Goal: Task Accomplishment & Management: Use online tool/utility

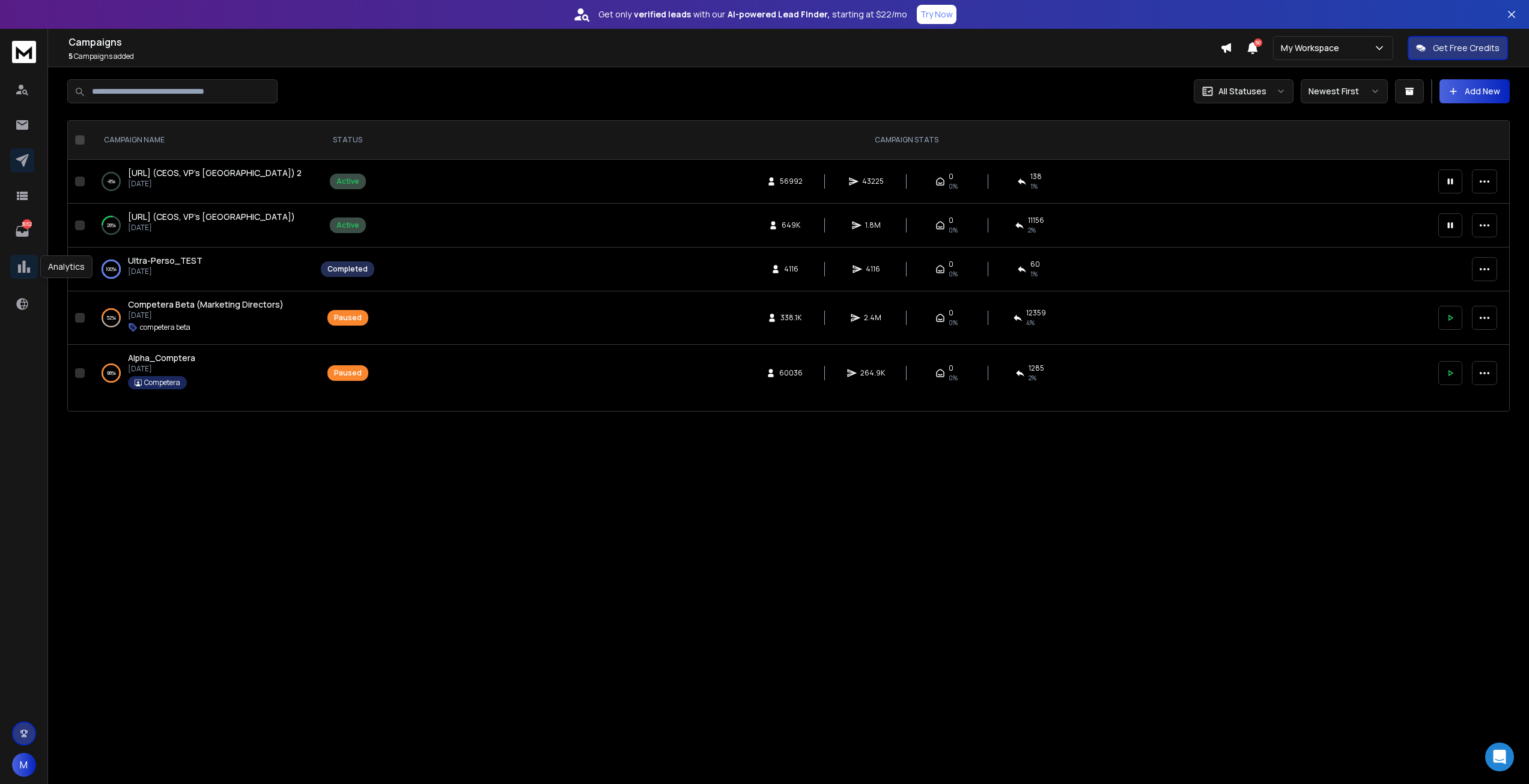
click at [25, 266] on icon at bounding box center [24, 266] width 12 height 12
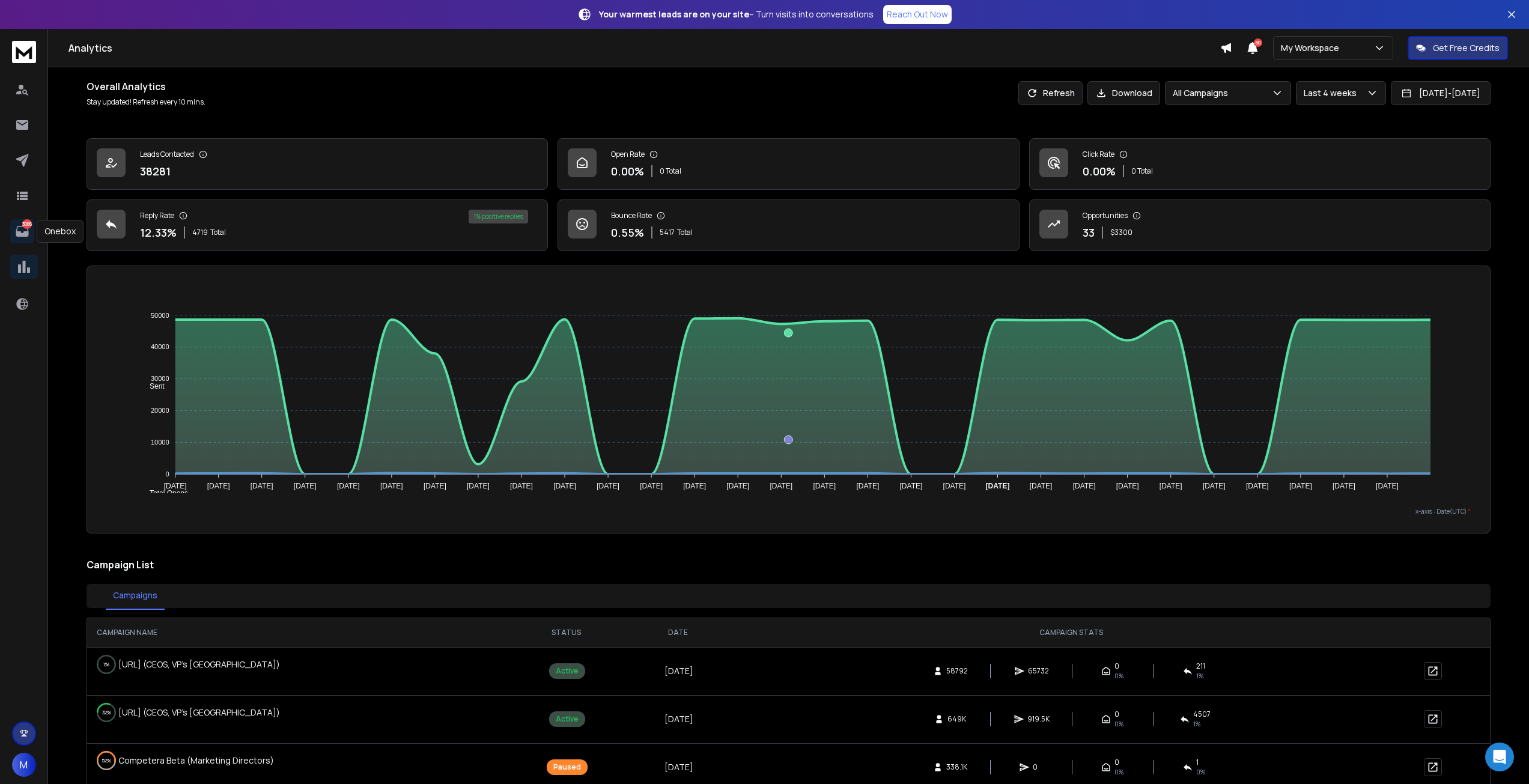
click at [18, 230] on icon at bounding box center [23, 231] width 15 height 15
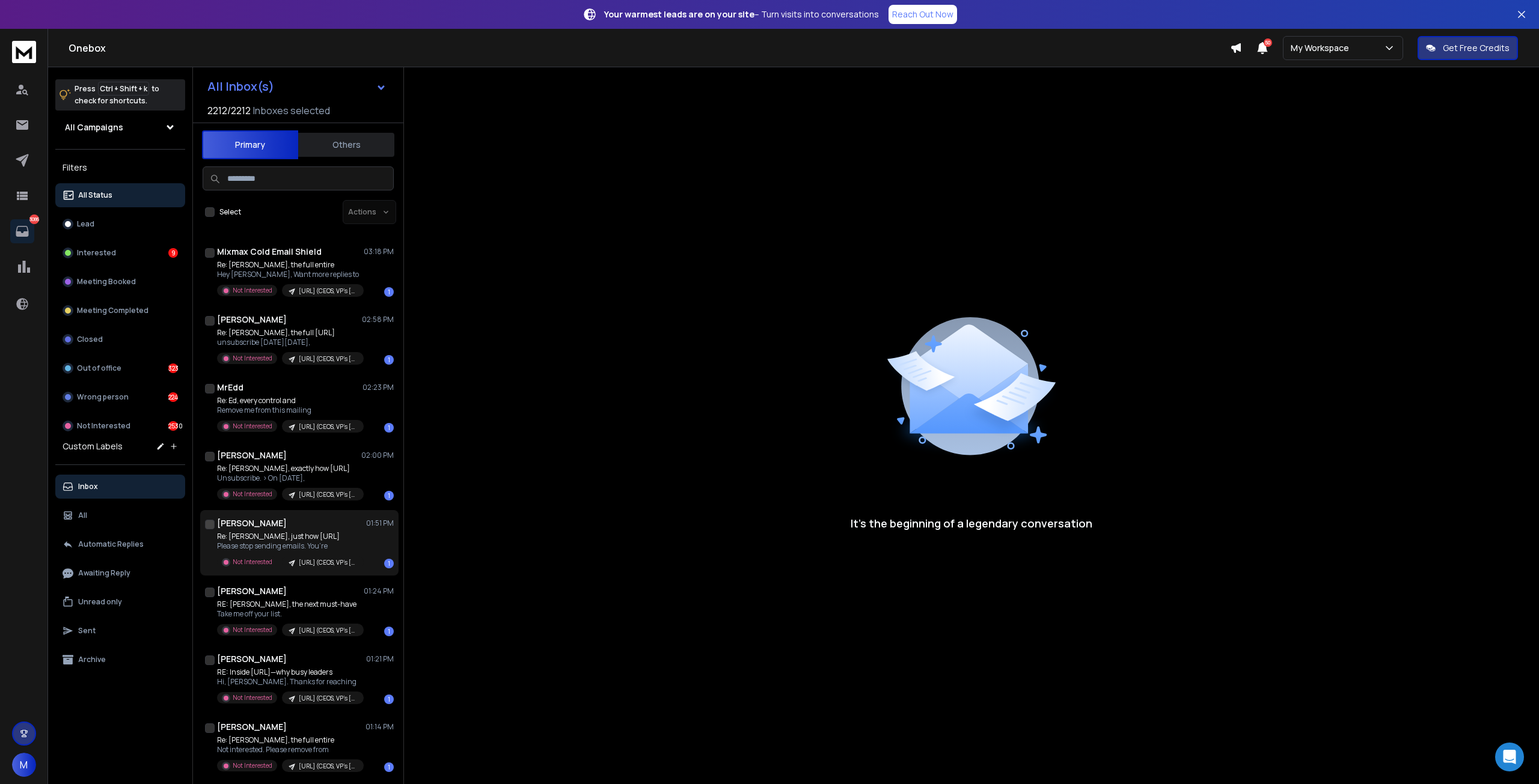
click at [297, 542] on p "Please stop sending emails. You’re" at bounding box center [289, 546] width 144 height 9
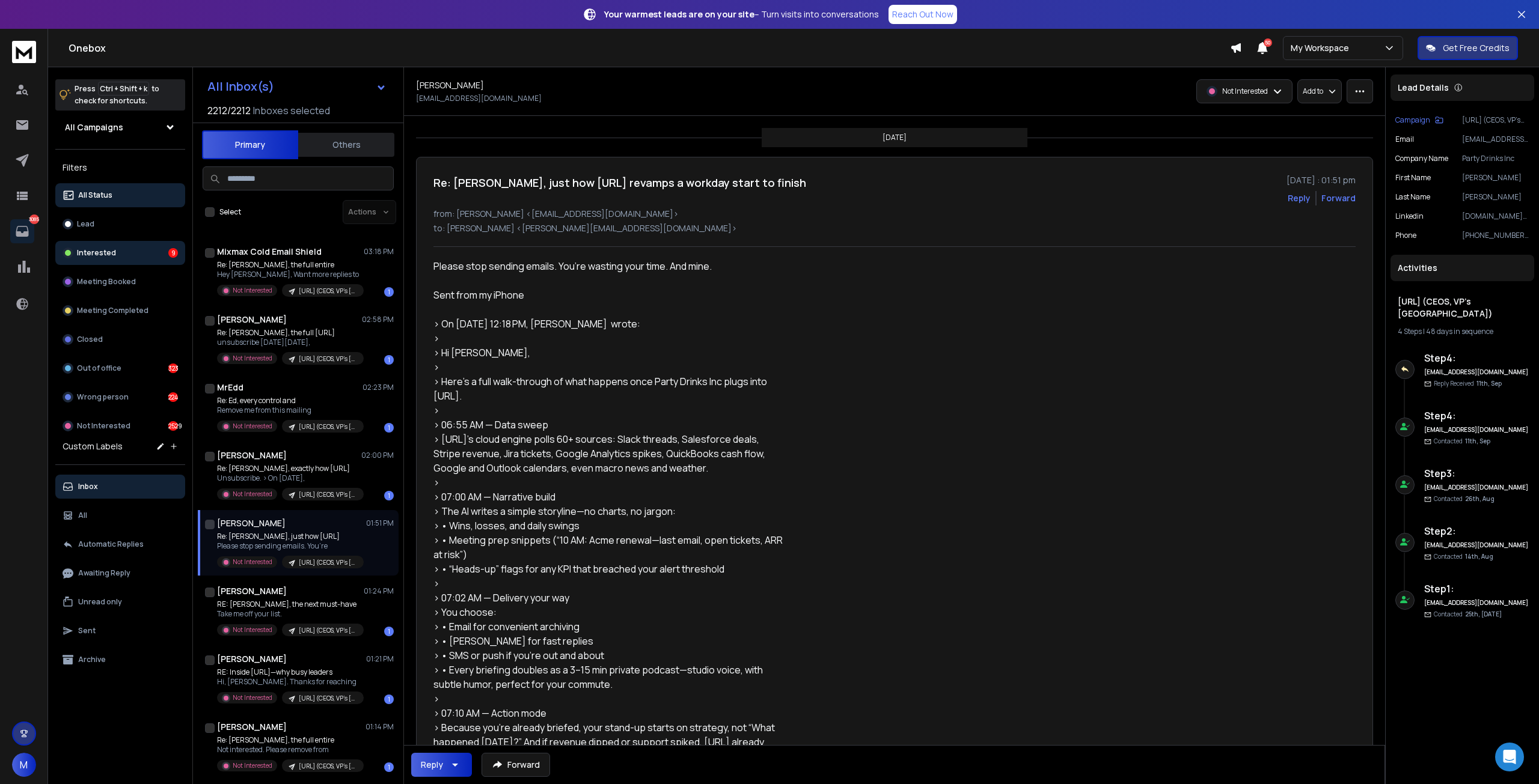
click at [115, 246] on button "Interested 9" at bounding box center [120, 253] width 130 height 24
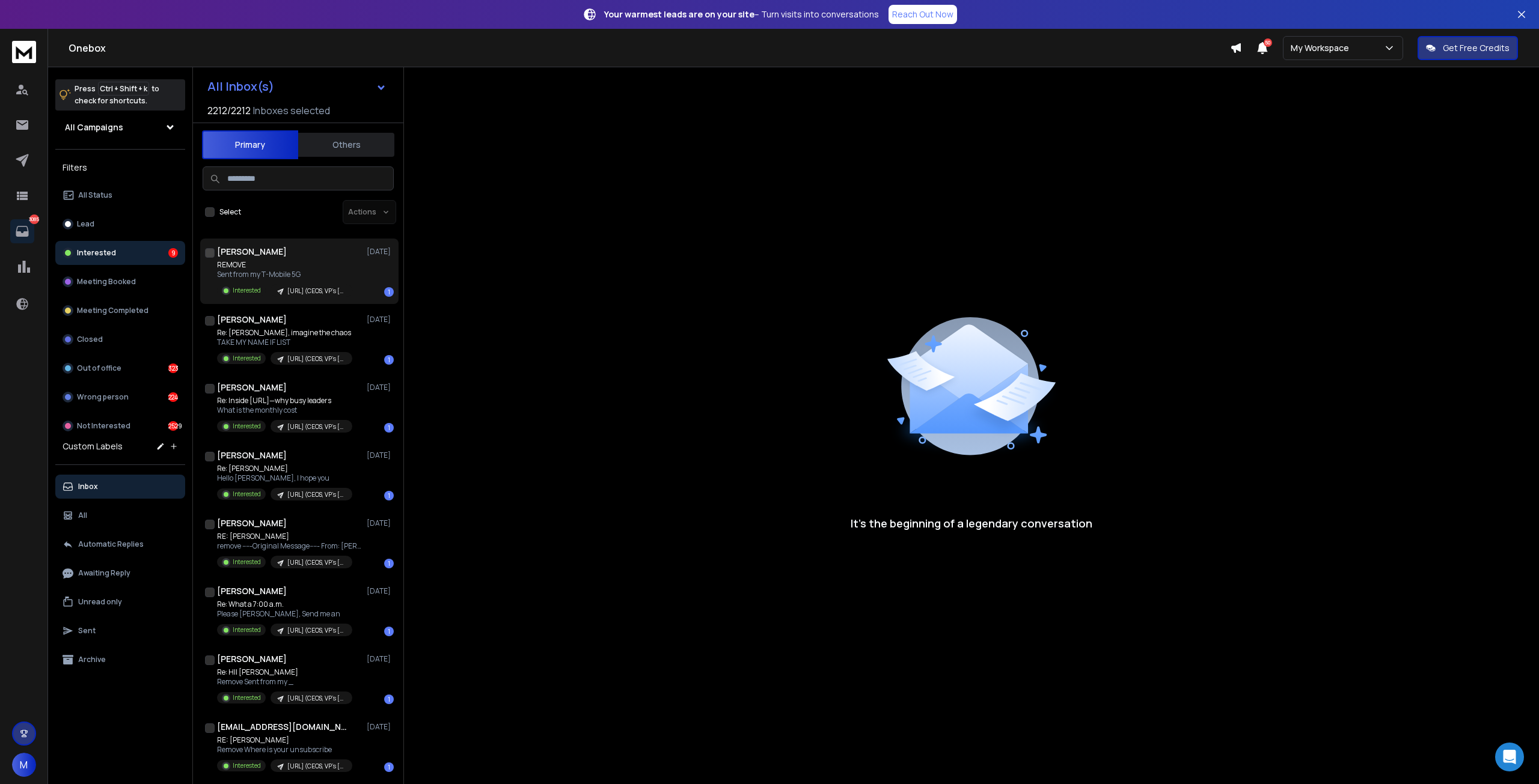
click at [291, 264] on p "REMOVE" at bounding box center [285, 265] width 135 height 9
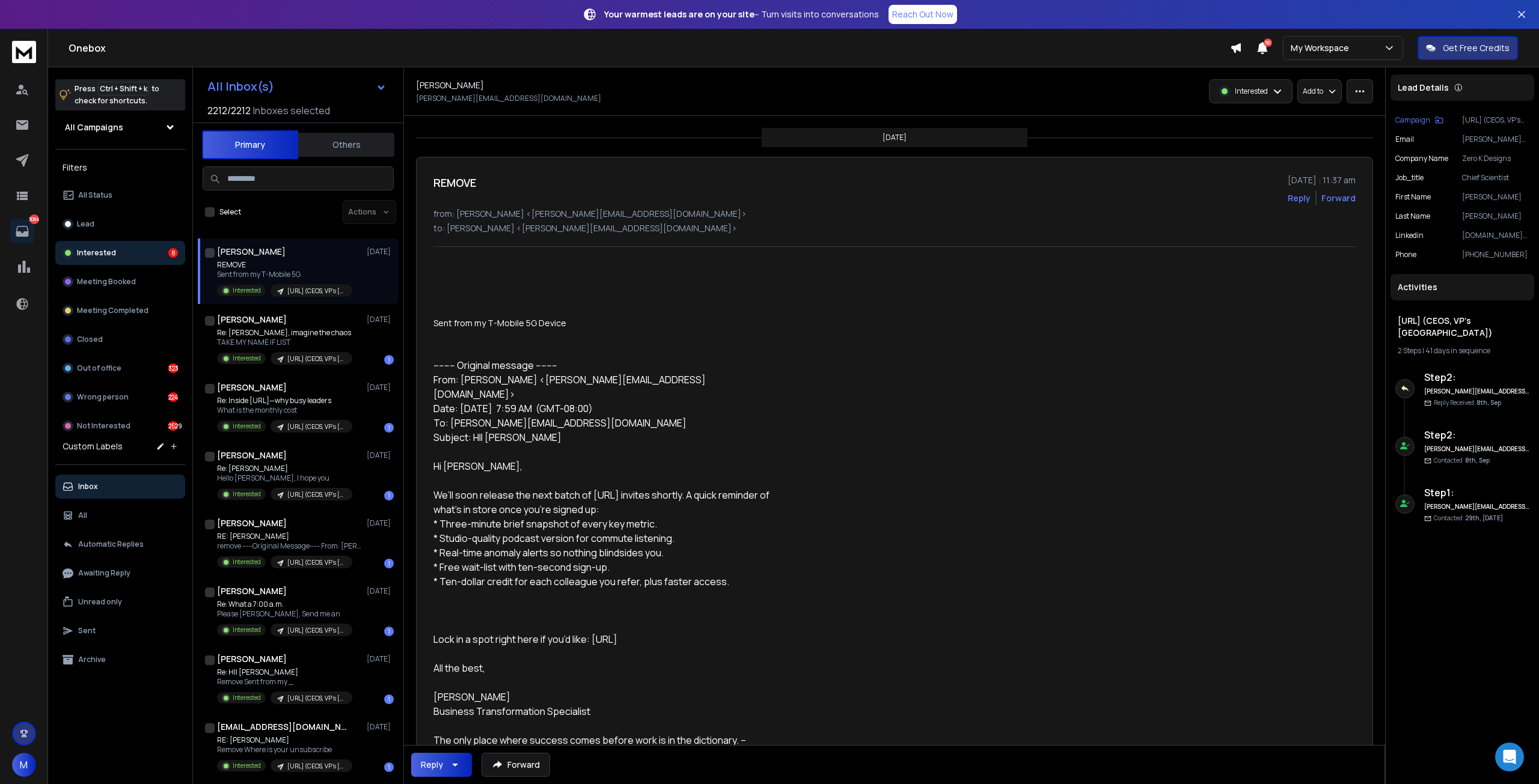
click at [1240, 85] on div "Interested" at bounding box center [1251, 91] width 83 height 23
click at [1256, 256] on p "Not Interested" at bounding box center [1259, 253] width 60 height 12
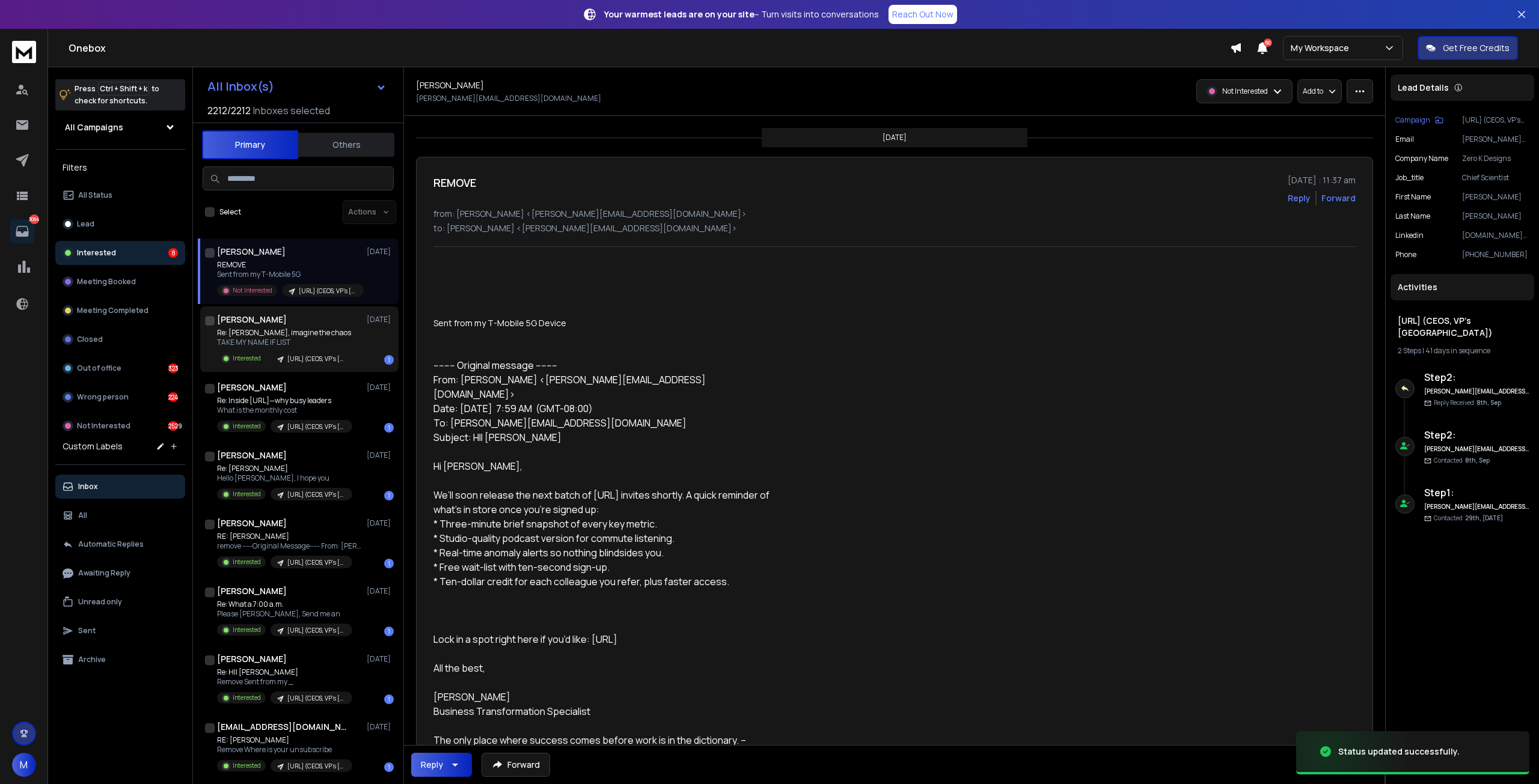
click at [291, 332] on p "Re: Gary, imagine the chaos" at bounding box center [285, 332] width 135 height 9
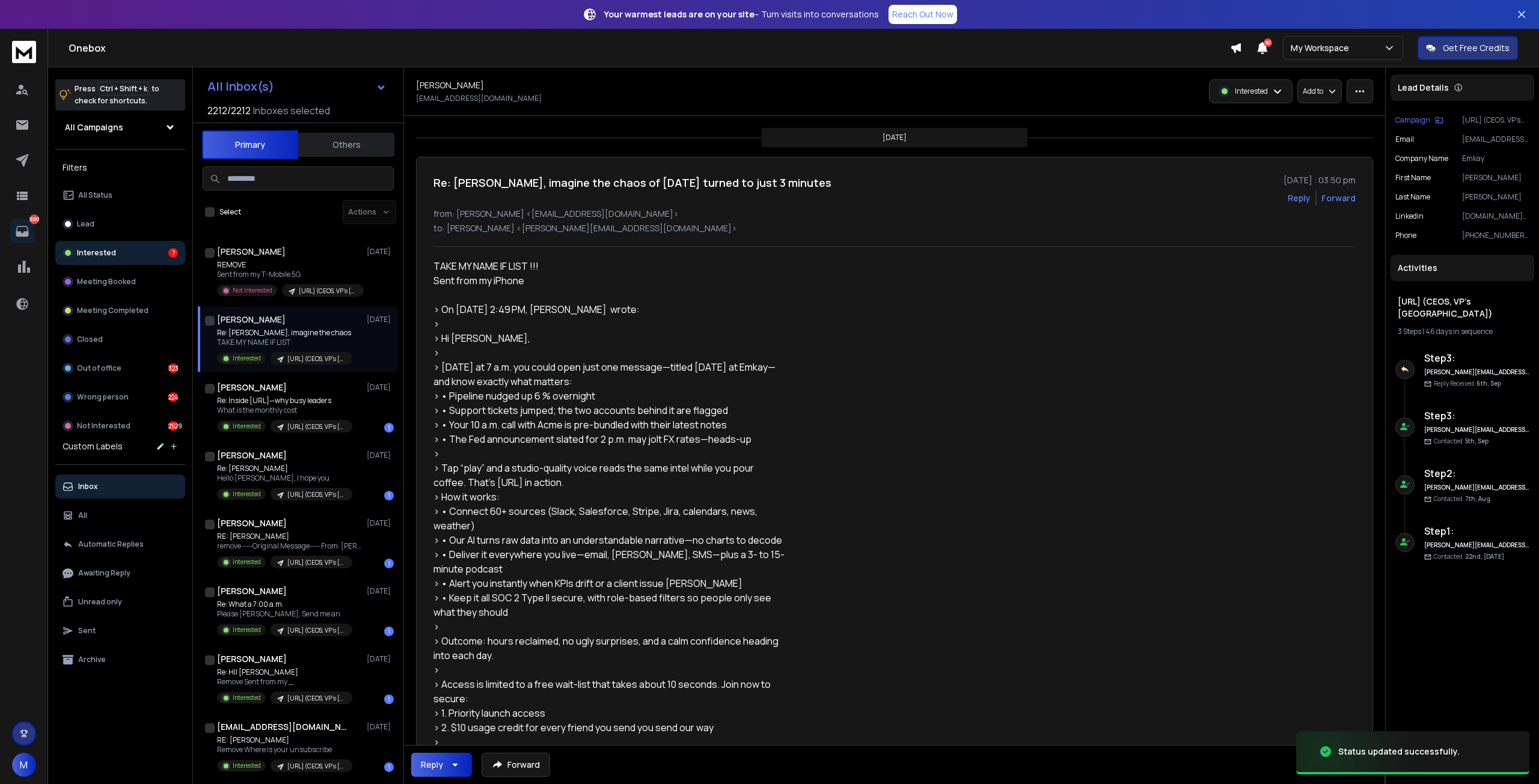
click at [1264, 90] on p "Interested" at bounding box center [1252, 91] width 33 height 9
click at [1260, 248] on p "Not Interested" at bounding box center [1259, 253] width 60 height 12
drag, startPoint x: 275, startPoint y: 398, endPoint x: 299, endPoint y: 404, distance: 24.7
click at [275, 398] on p "Re: Inside Person.ai—why busy leaders" at bounding box center [285, 400] width 135 height 9
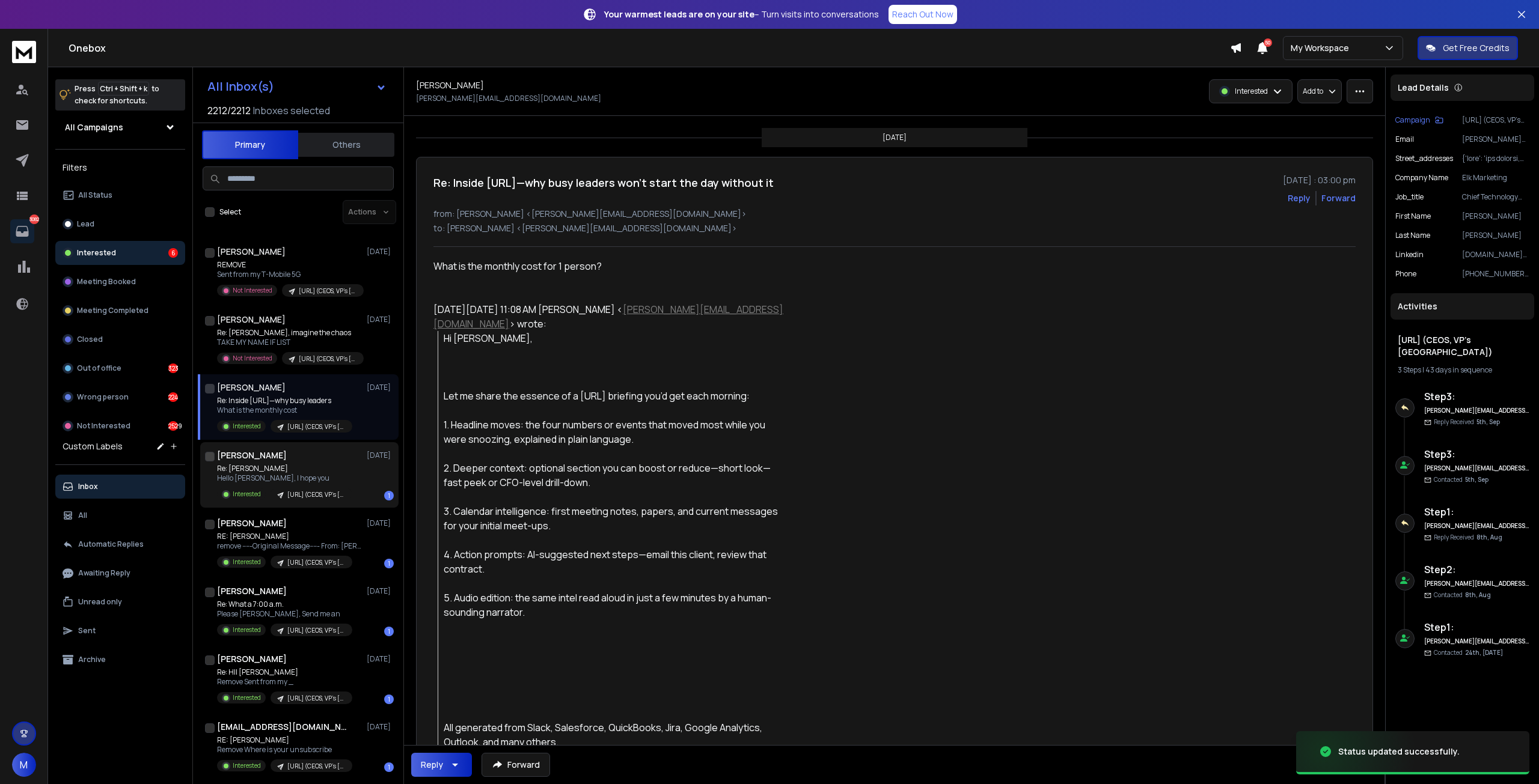
click at [305, 463] on div "Kevin Malek 04 Sep Re: HII Kevin Hello Linda, I hope you Interested person.ai (…" at bounding box center [305, 475] width 177 height 51
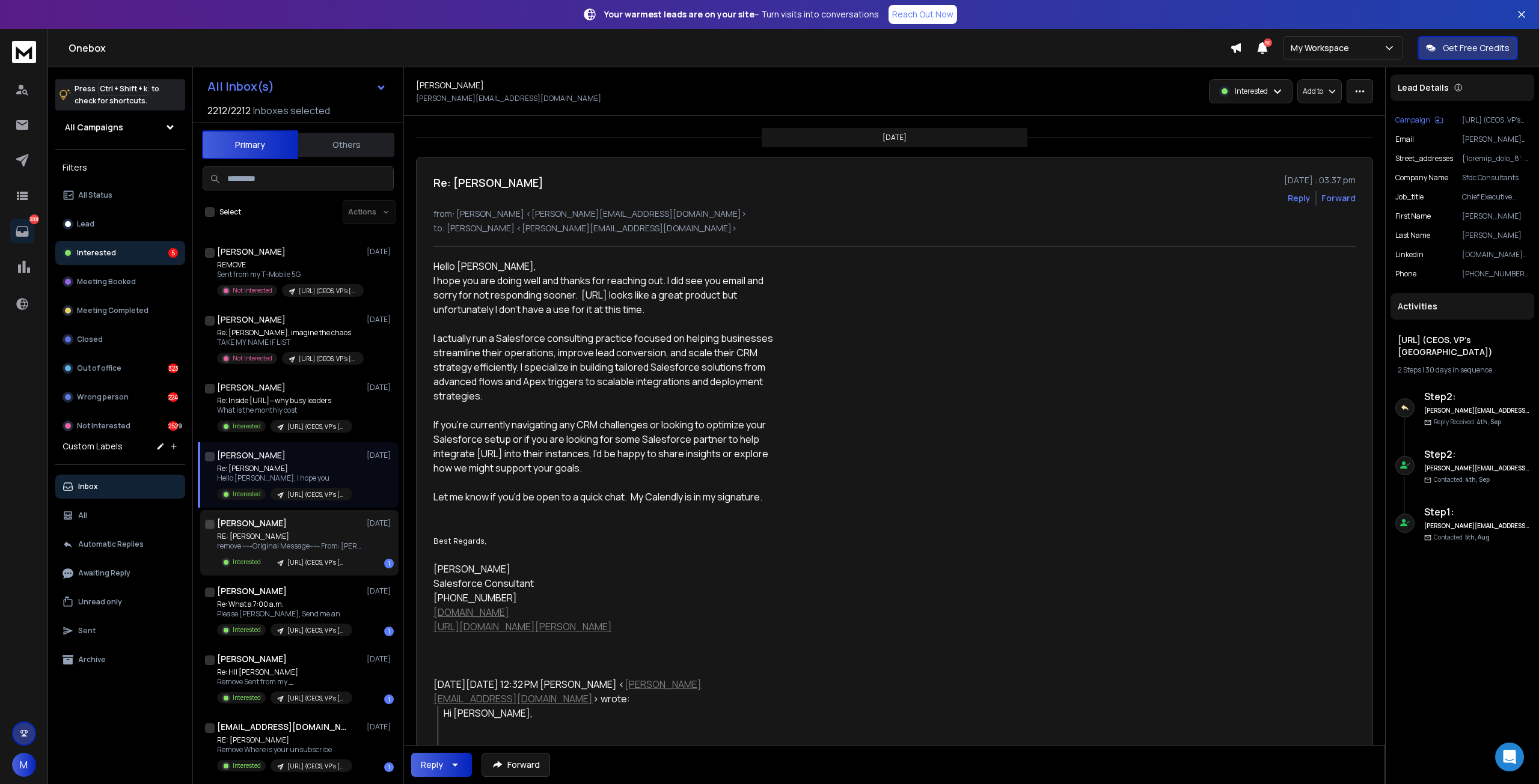
click at [327, 536] on p "RE: HII Mark" at bounding box center [289, 536] width 144 height 9
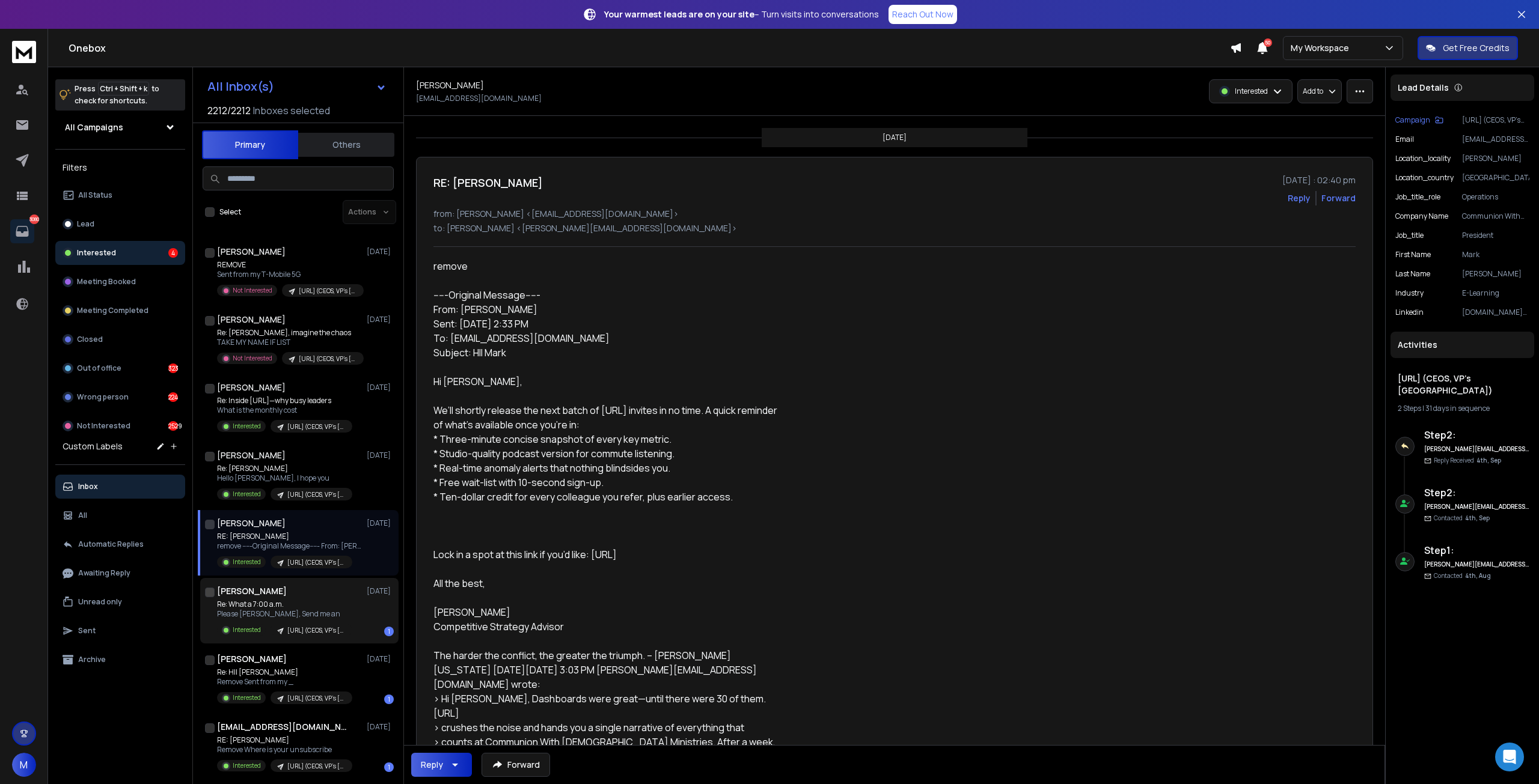
click at [307, 606] on p "Re: What a 7:00 a.m." at bounding box center [285, 604] width 135 height 9
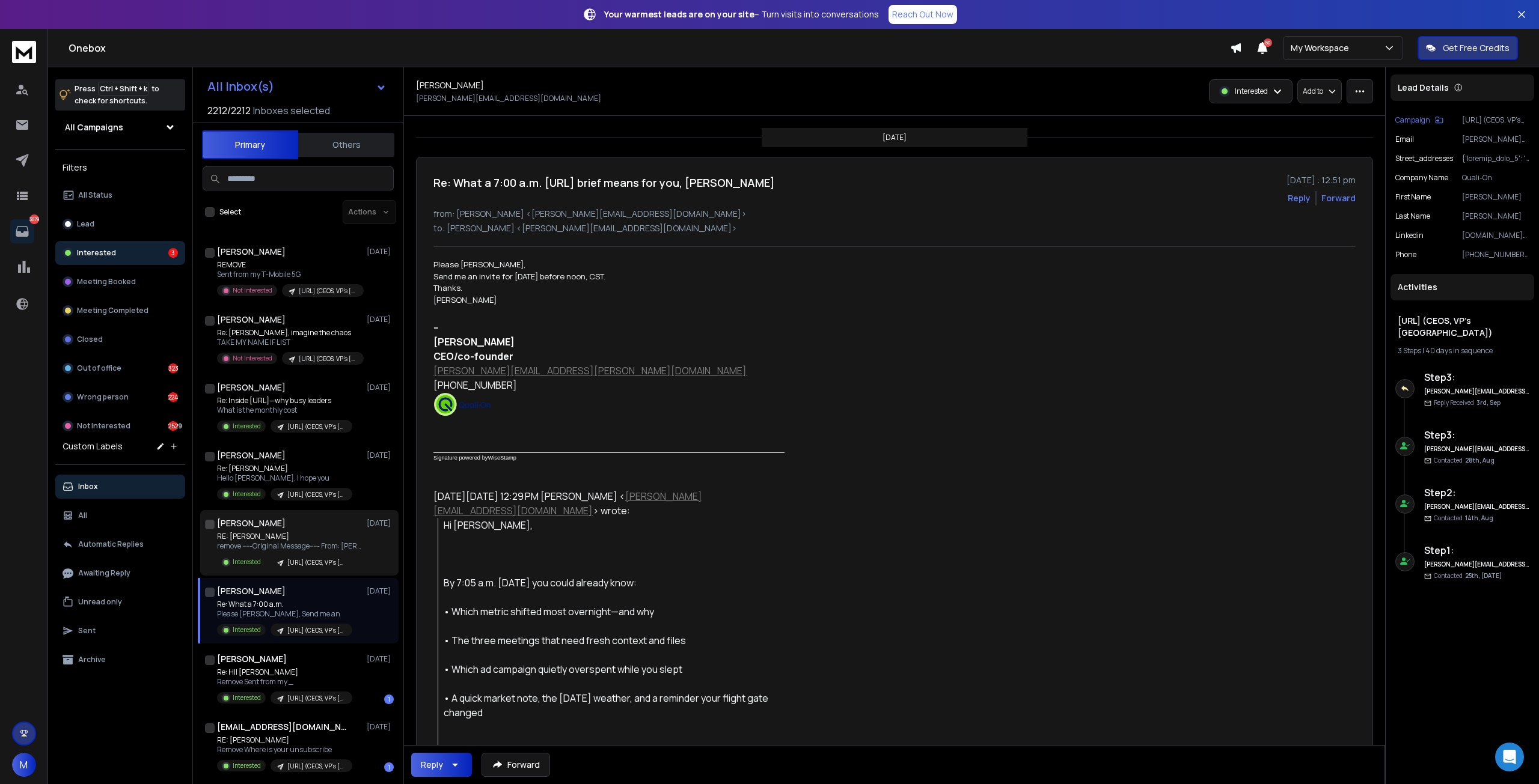
click at [297, 540] on p "RE: HII Mark" at bounding box center [289, 536] width 144 height 9
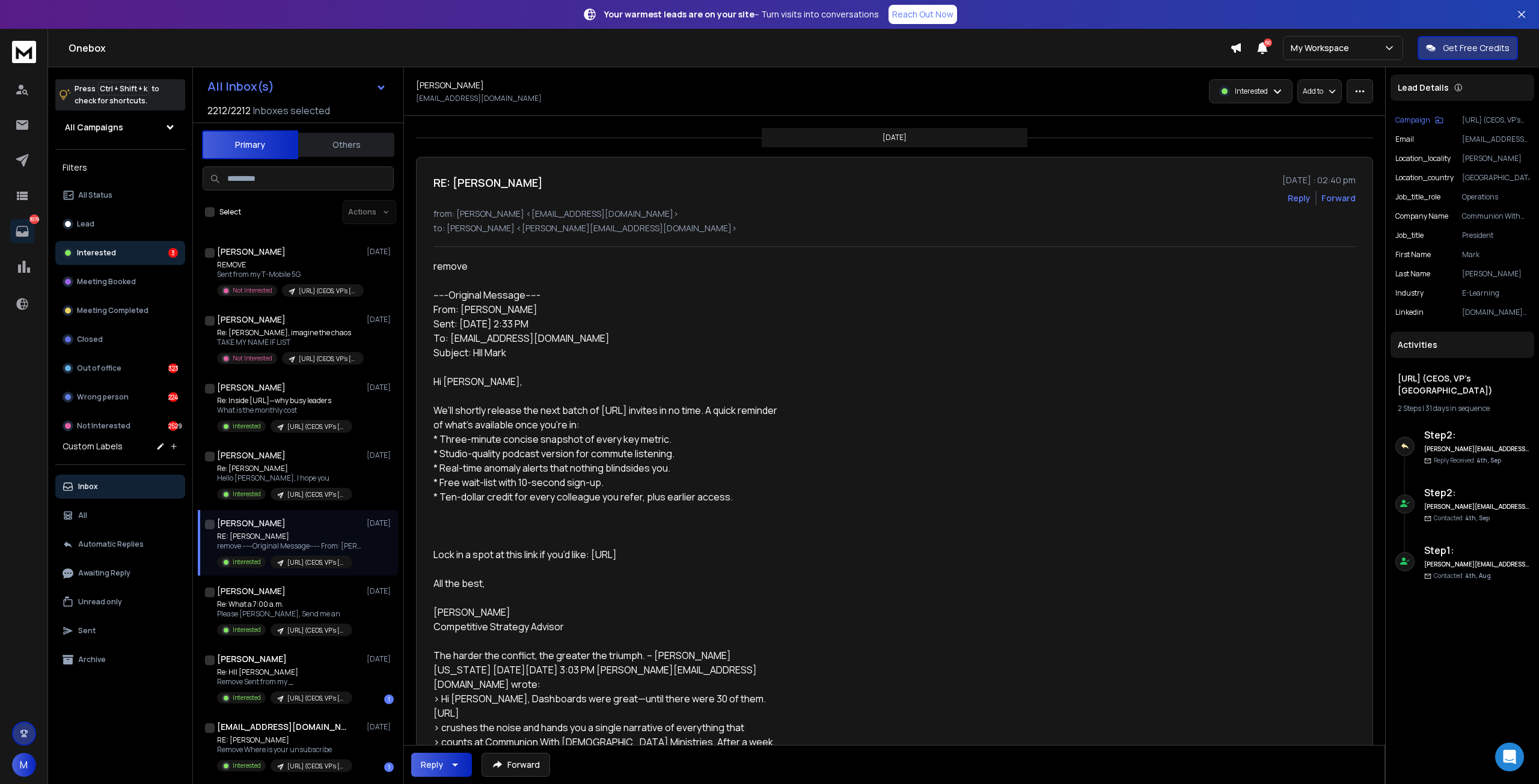
click at [1262, 89] on p "Interested" at bounding box center [1252, 91] width 33 height 9
click at [1256, 256] on p "Not Interested" at bounding box center [1259, 253] width 60 height 12
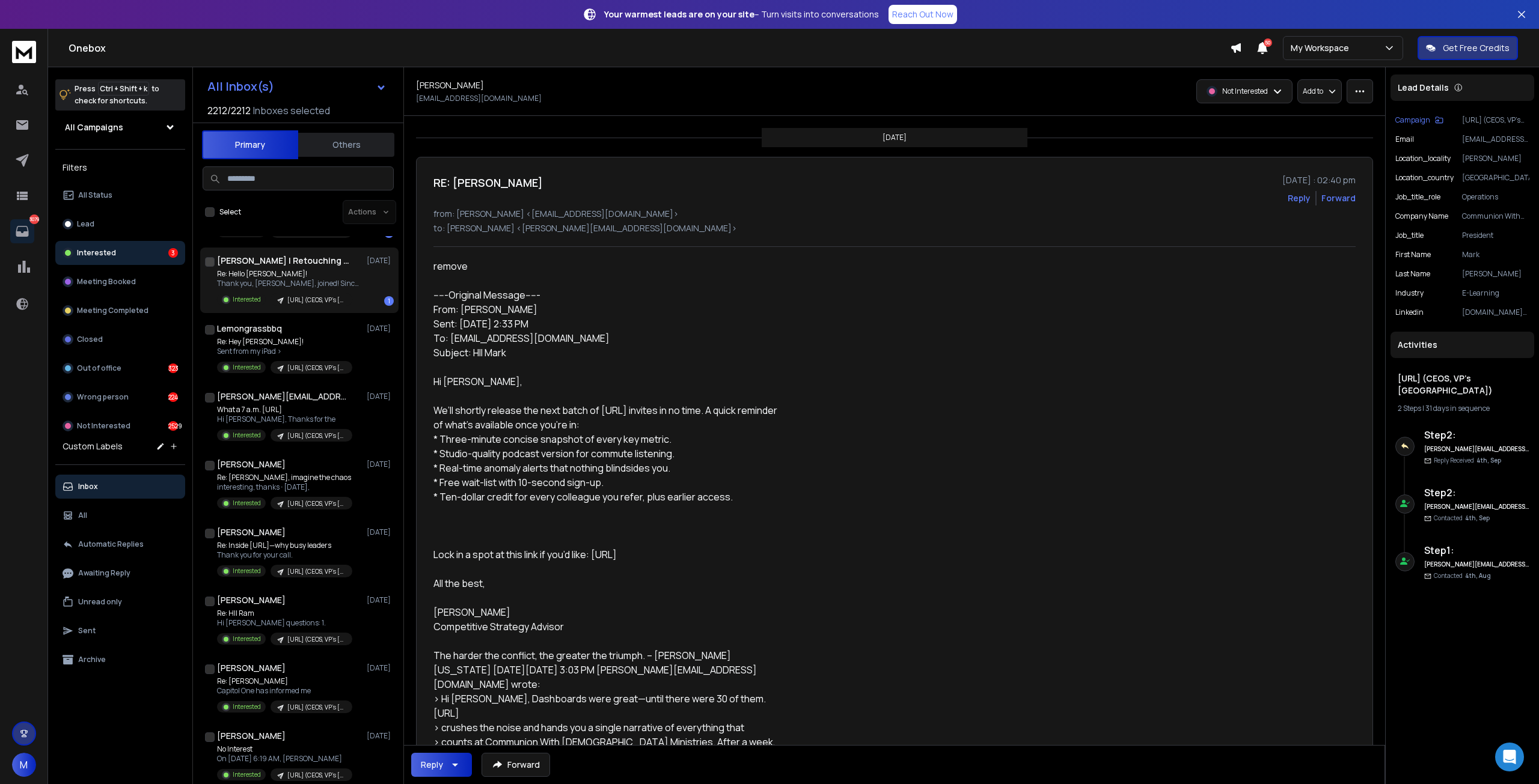
scroll to position [560, 0]
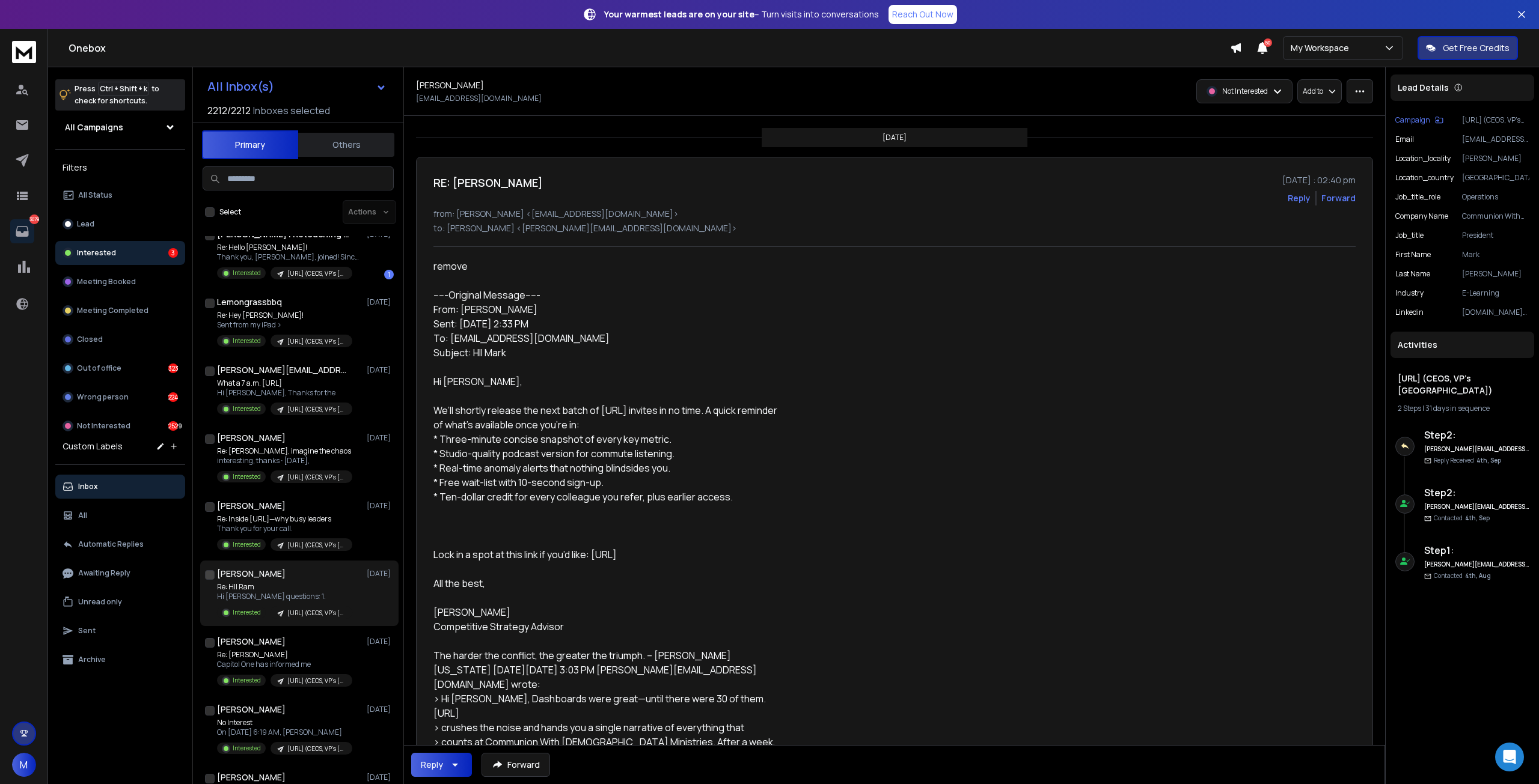
click at [331, 592] on p "Hi Daniel Few questions: 1." at bounding box center [285, 596] width 135 height 9
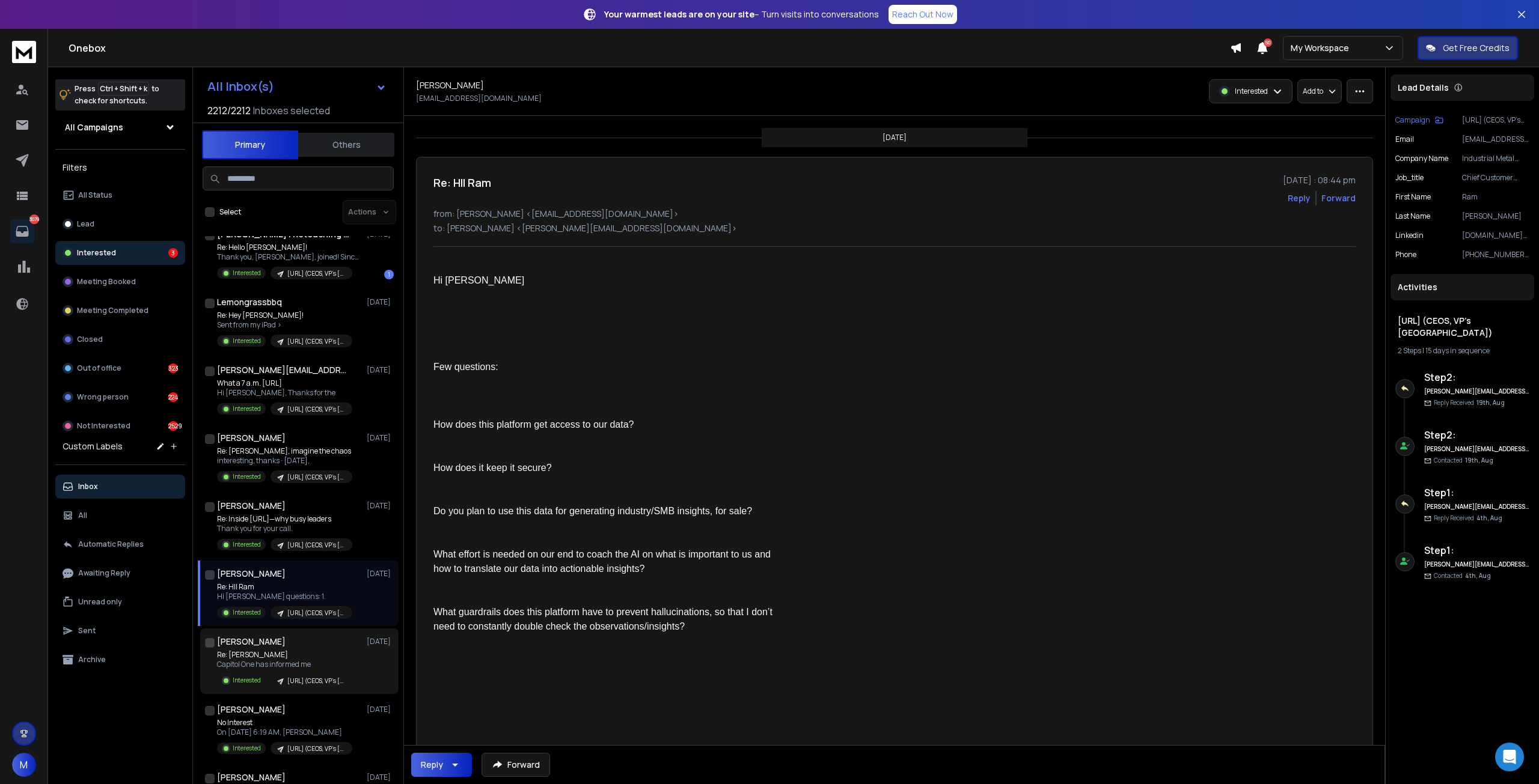
click at [302, 654] on p "Re: HII Raymond" at bounding box center [285, 655] width 135 height 9
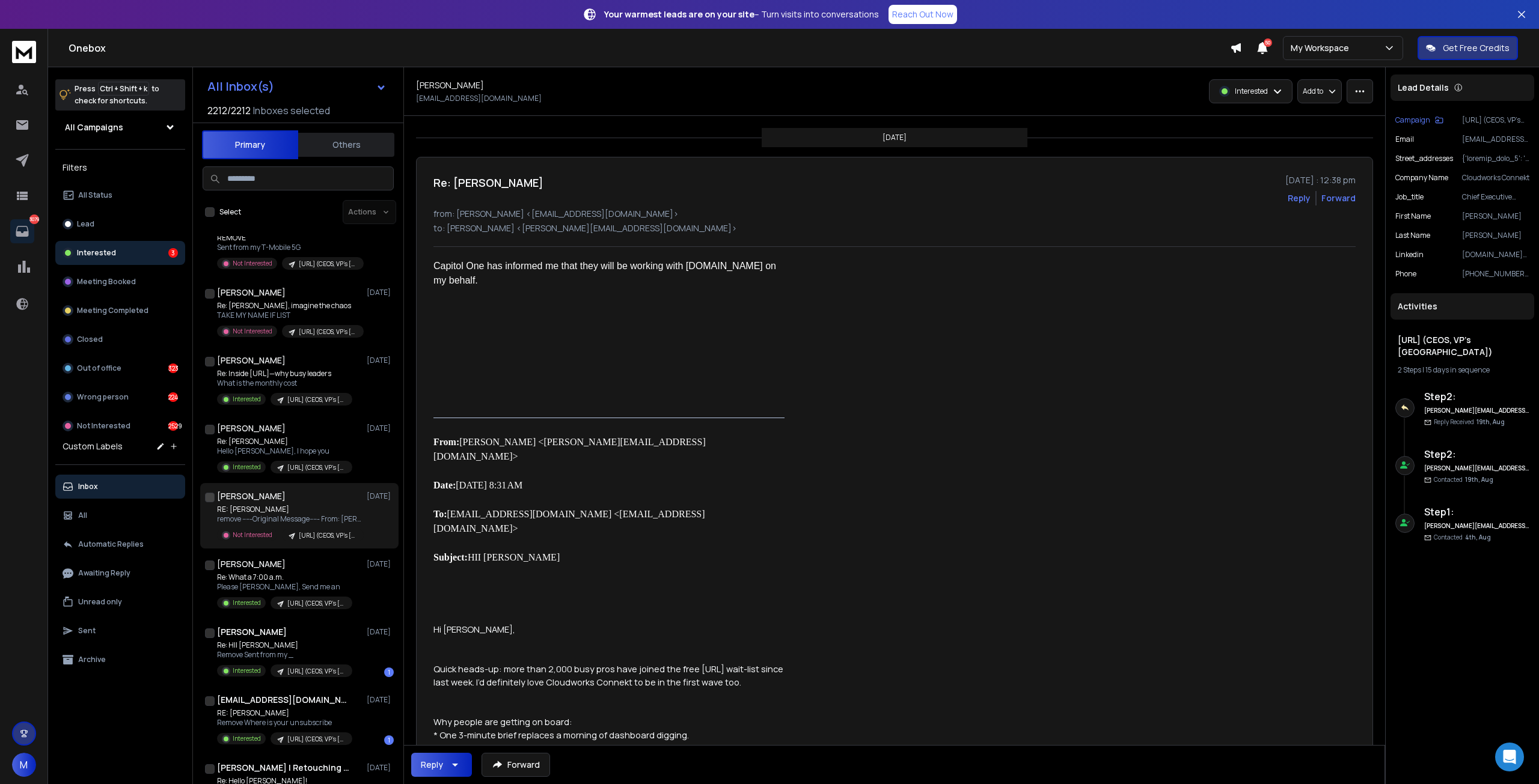
scroll to position [0, 0]
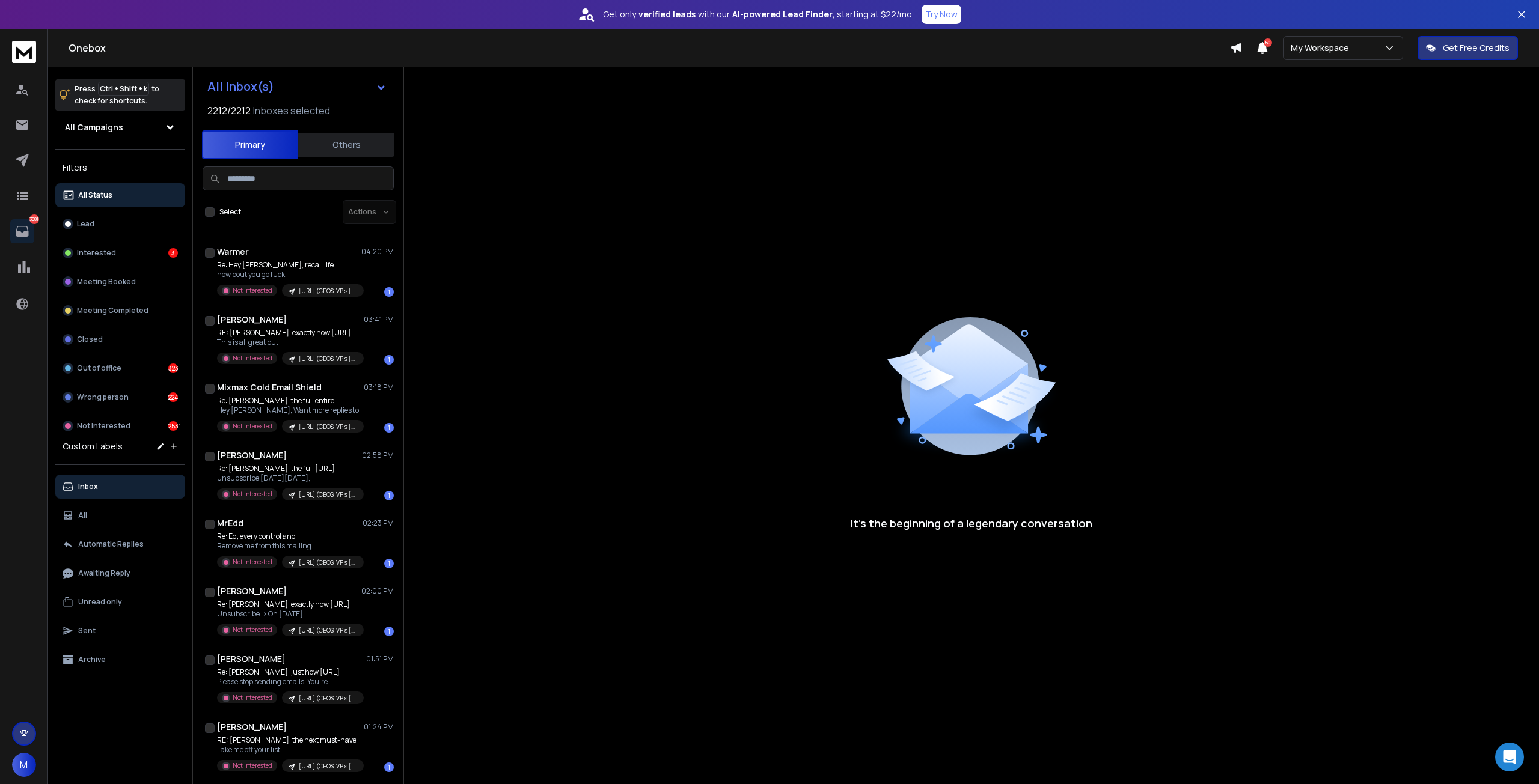
click at [702, 240] on div "It’s the beginning of a legendary conversation" at bounding box center [971, 400] width 1135 height 666
